Goal: Task Accomplishment & Management: Manage account settings

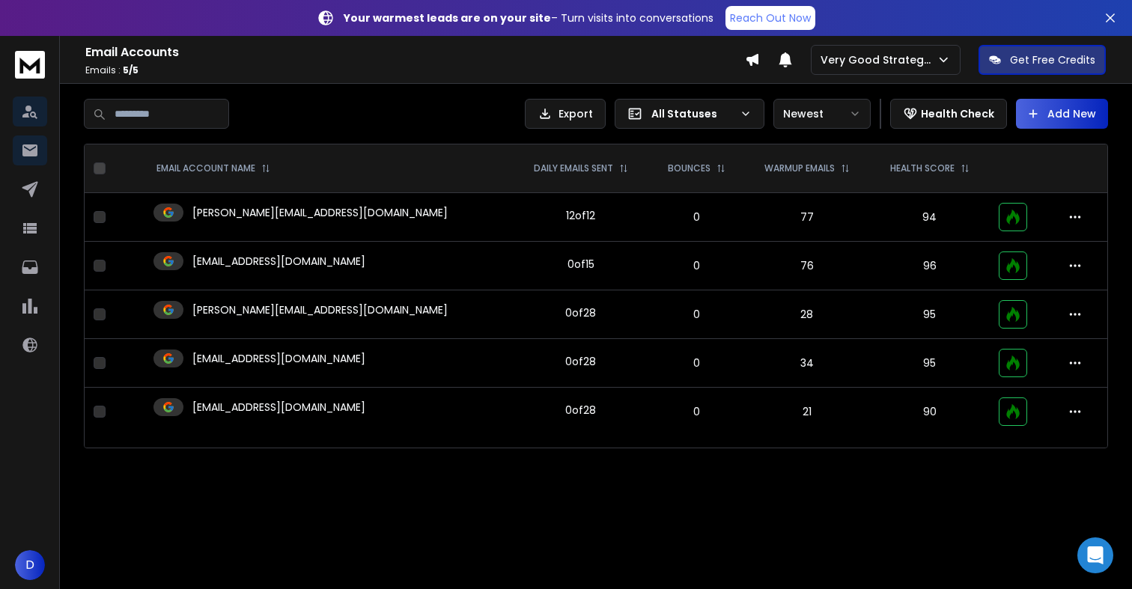
click at [31, 120] on icon at bounding box center [30, 112] width 18 height 18
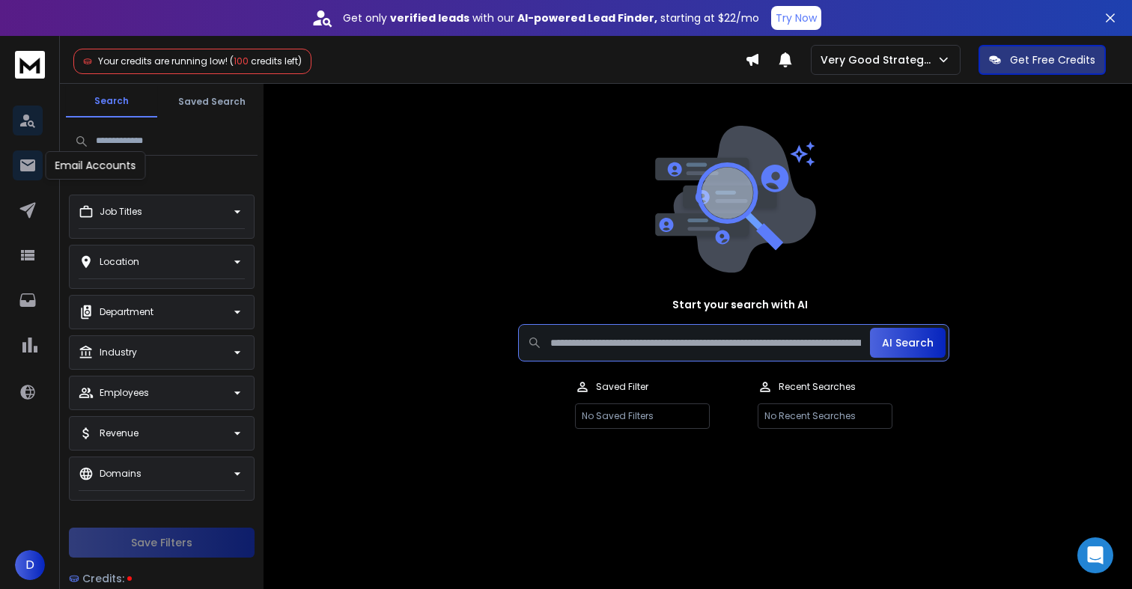
click at [22, 165] on icon at bounding box center [27, 165] width 15 height 12
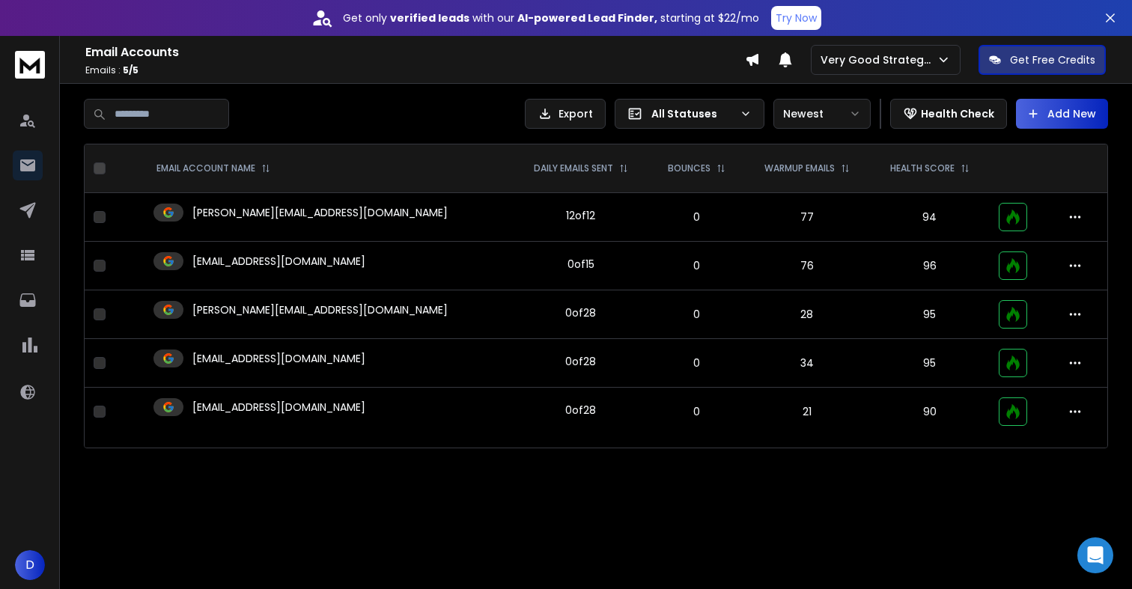
click at [228, 218] on p "[PERSON_NAME][EMAIL_ADDRESS][DOMAIN_NAME]" at bounding box center [319, 212] width 255 height 15
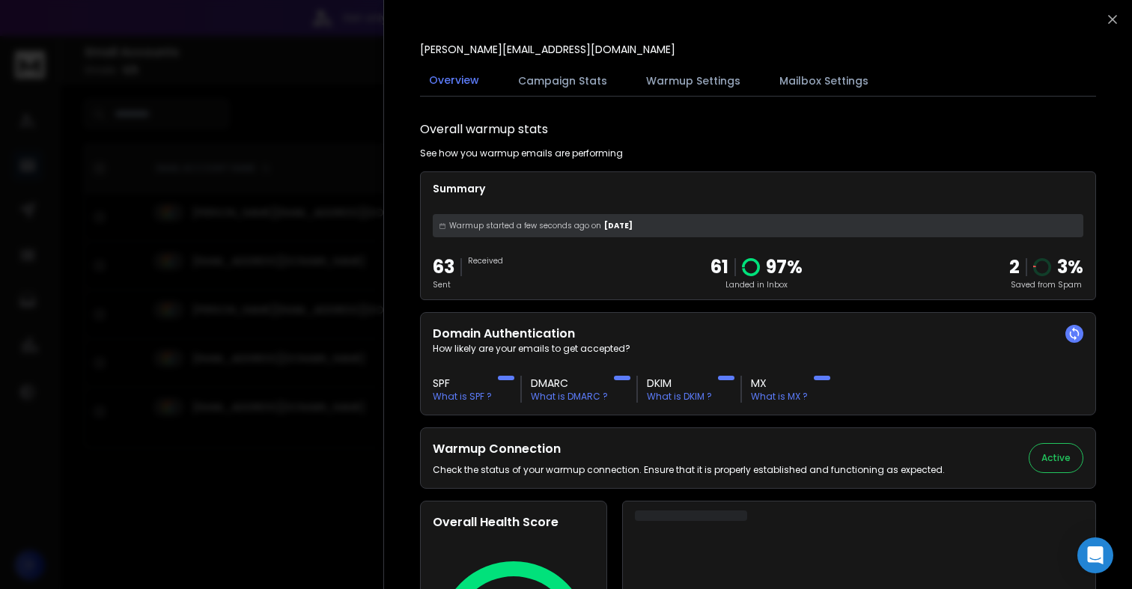
click at [234, 224] on div at bounding box center [566, 294] width 1132 height 589
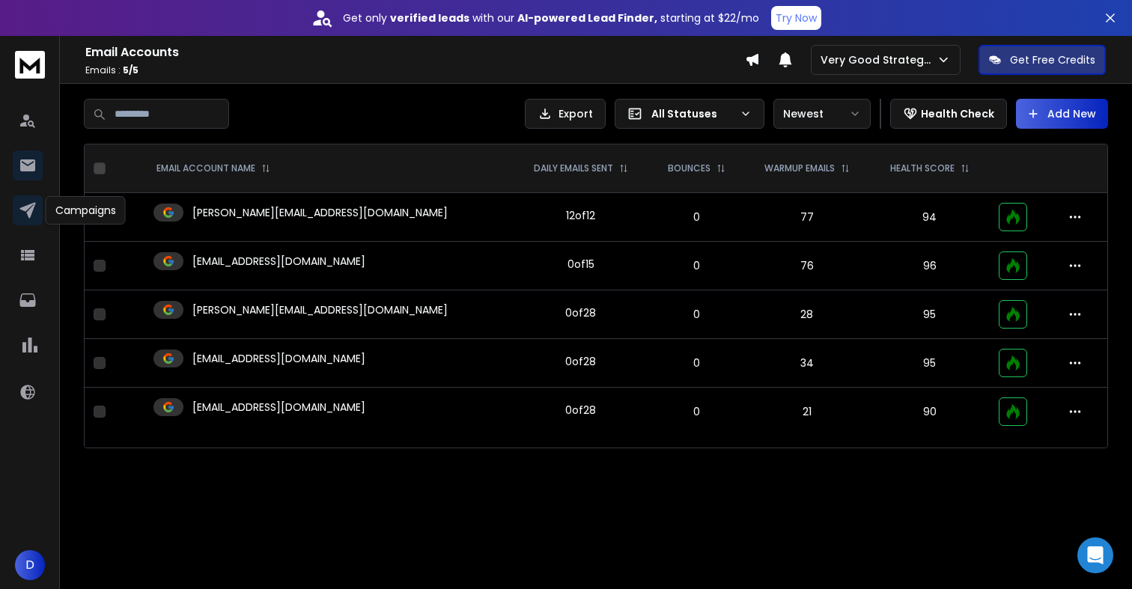
click at [31, 203] on icon at bounding box center [27, 210] width 16 height 16
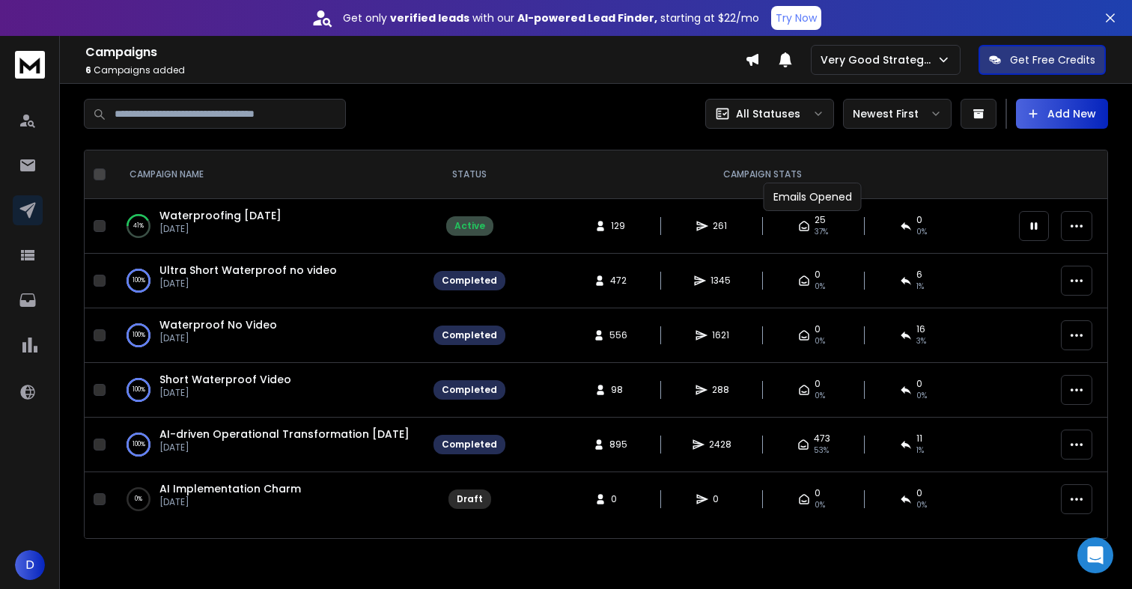
click at [803, 231] on icon at bounding box center [803, 225] width 13 height 13
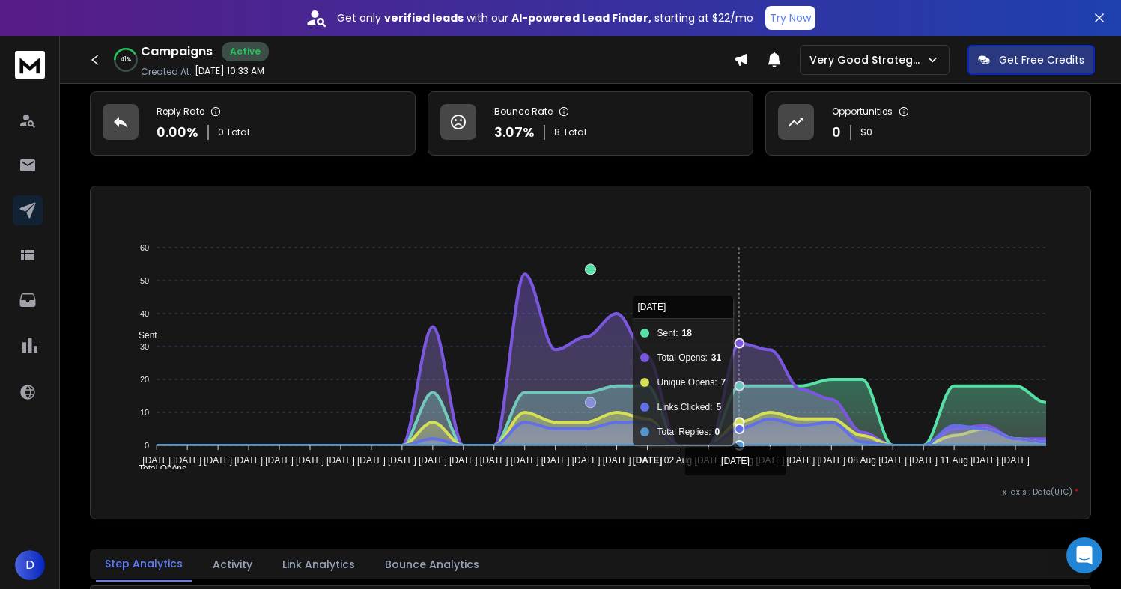
scroll to position [232, 0]
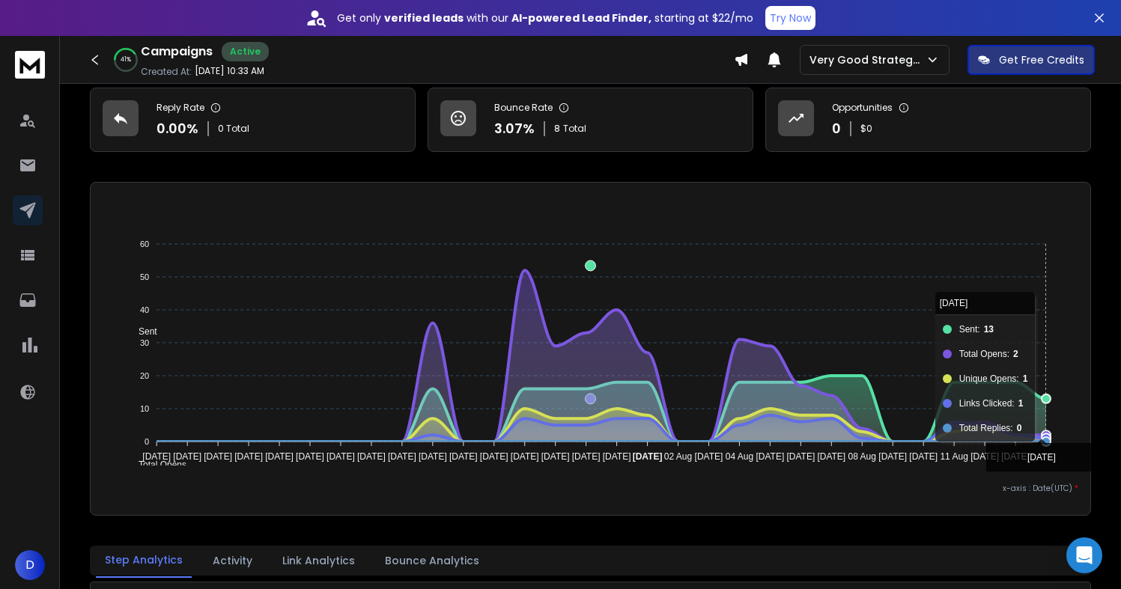
click at [1034, 410] on foreignobject "Sent Total Opens Unique Opens Links Clicked Total Replies" at bounding box center [590, 335] width 927 height 262
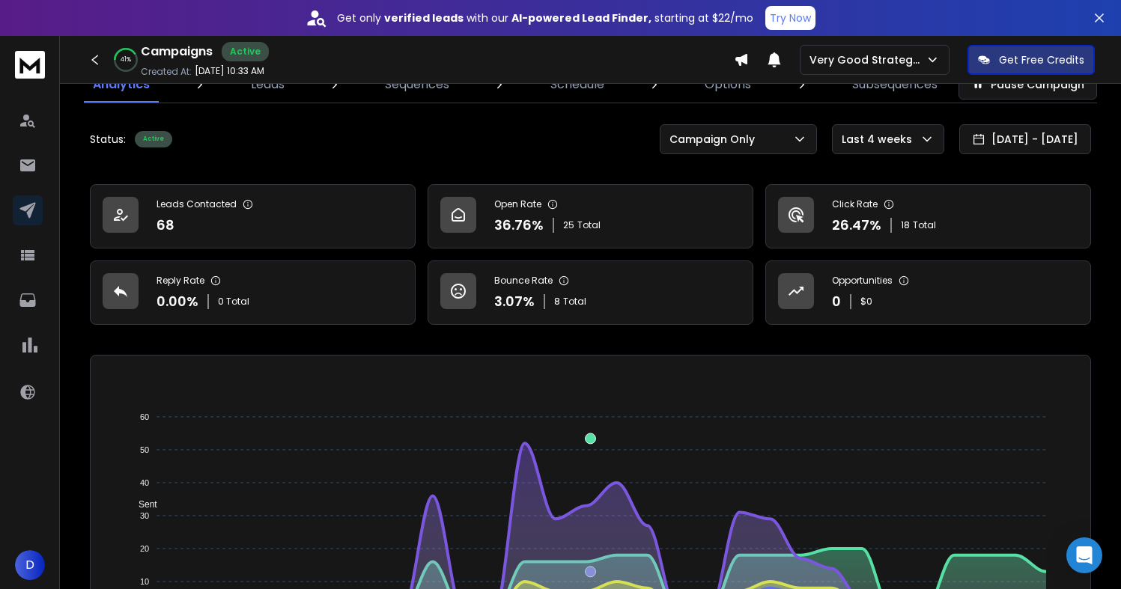
scroll to position [56, 0]
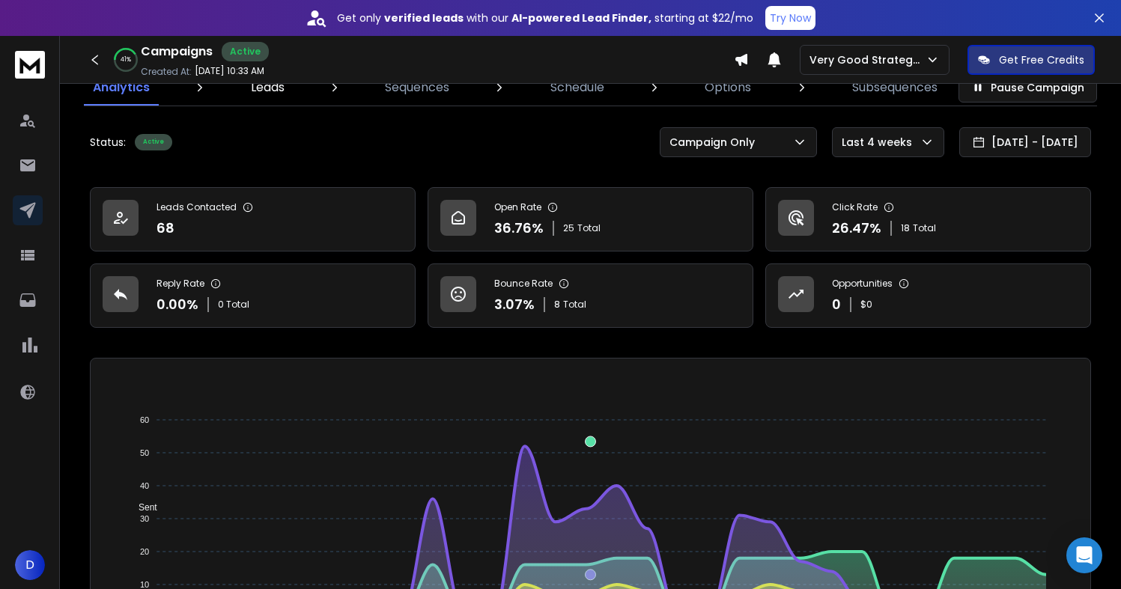
click at [288, 99] on link "Leads" at bounding box center [268, 88] width 52 height 36
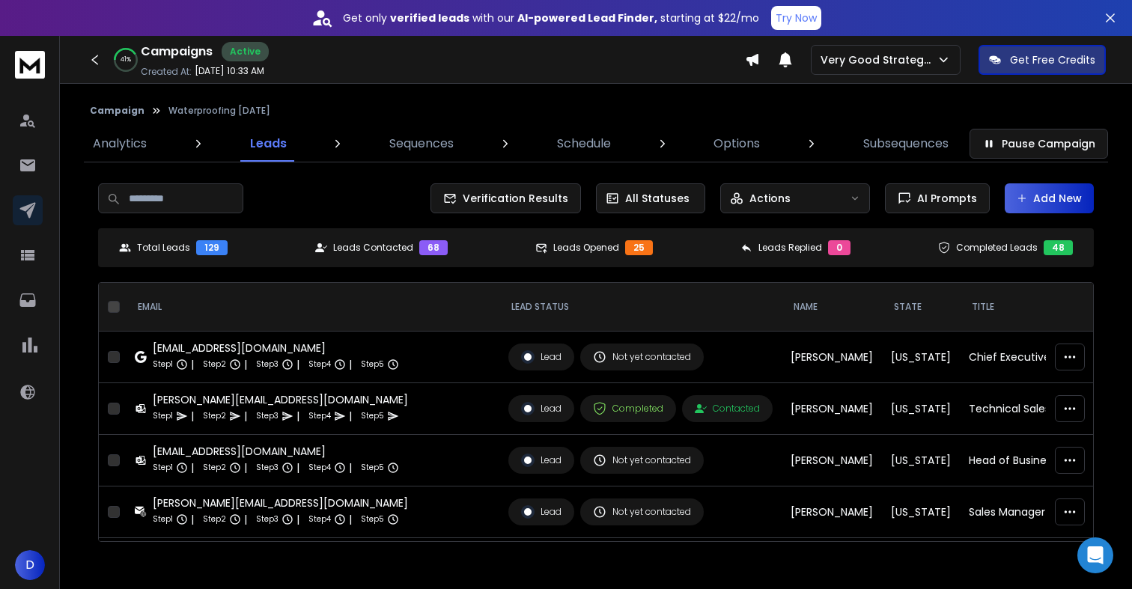
click at [365, 246] on p "Leads Contacted" at bounding box center [373, 248] width 80 height 12
click at [138, 151] on p "Analytics" at bounding box center [120, 144] width 54 height 18
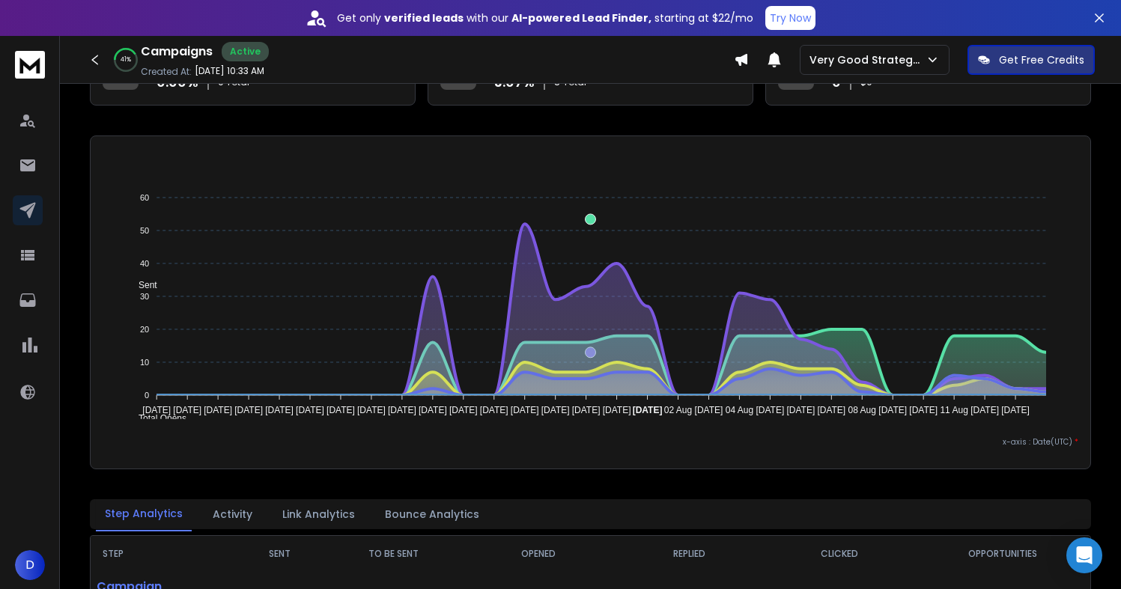
scroll to position [338, 0]
